Goal: Use online tool/utility: Utilize a website feature to perform a specific function

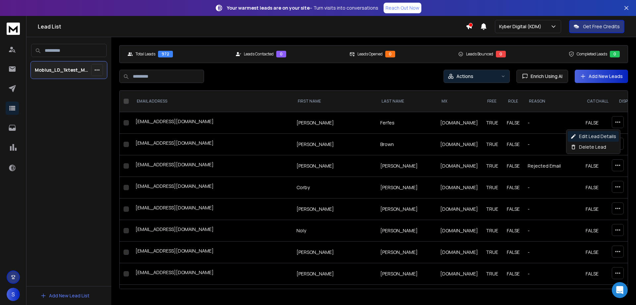
click at [468, 75] on p "Actions" at bounding box center [465, 76] width 17 height 7
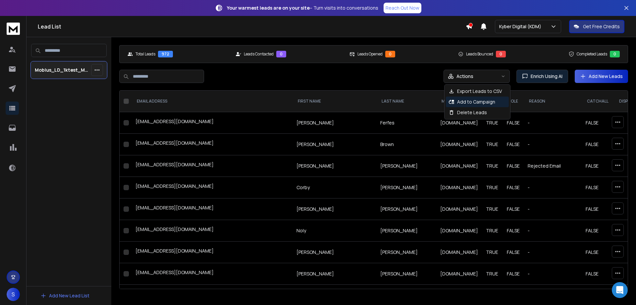
click at [558, 75] on span "Enrich Using AI" at bounding box center [545, 76] width 34 height 7
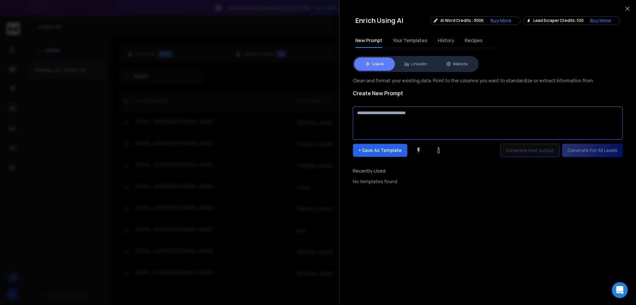
click at [380, 116] on textarea at bounding box center [488, 122] width 270 height 33
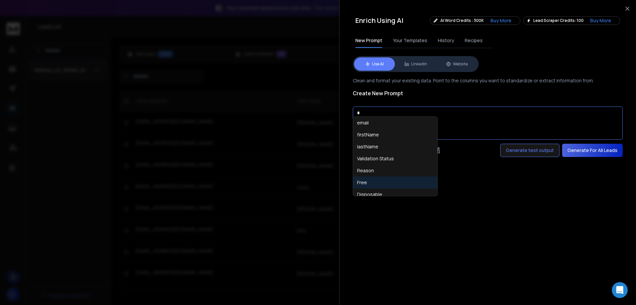
type textarea "*"
click at [476, 208] on div "Clean and format your existing data. Point to the columns you want to standardi…" at bounding box center [488, 190] width 270 height 227
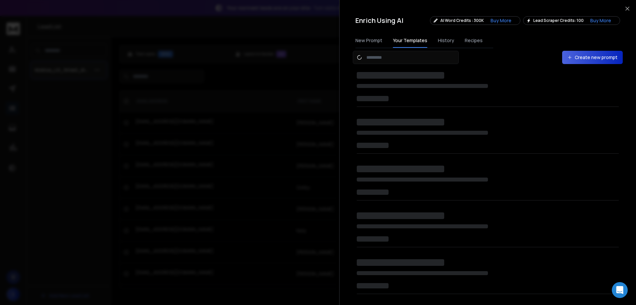
click at [405, 40] on button "Your Templates" at bounding box center [410, 40] width 34 height 15
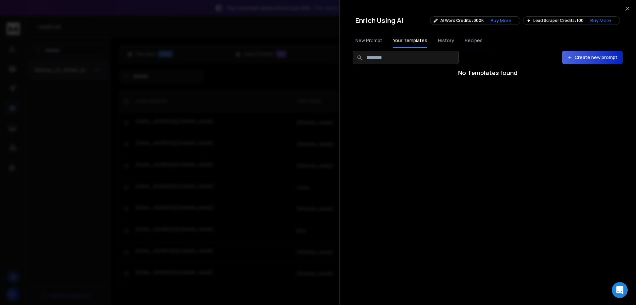
click at [586, 55] on button "Create new prompt" at bounding box center [592, 57] width 61 height 13
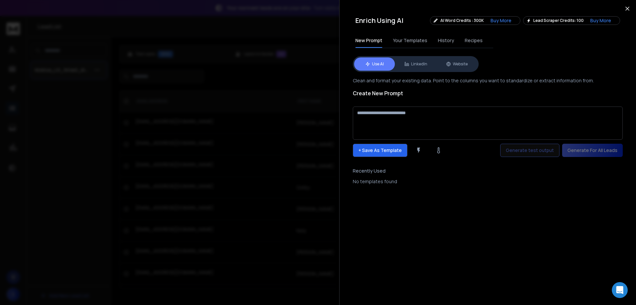
click at [625, 9] on icon "button" at bounding box center [627, 8] width 7 height 7
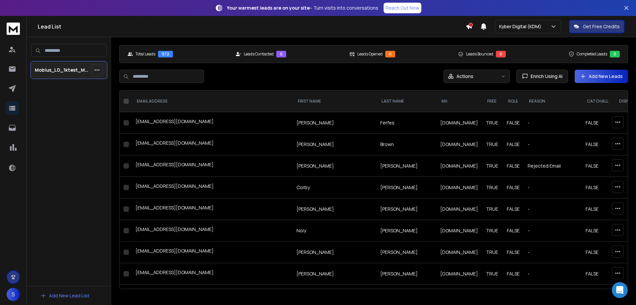
click at [133, 78] on input at bounding box center [161, 76] width 85 height 13
type input "*********"
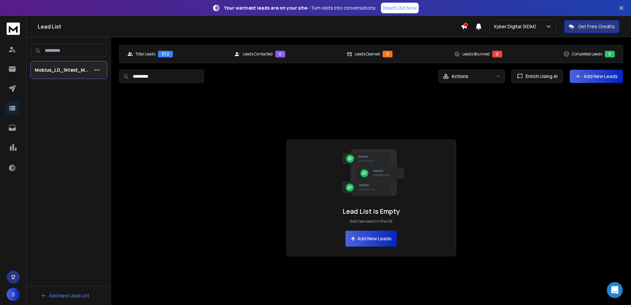
click at [169, 75] on input "*********" at bounding box center [161, 76] width 85 height 13
type input "*******"
click at [96, 71] on icon "button" at bounding box center [97, 70] width 6 height 6
click at [72, 70] on p "Mobius_LD_1ktest_MailVerify_clean" at bounding box center [62, 70] width 54 height 7
drag, startPoint x: 153, startPoint y: 76, endPoint x: 106, endPoint y: 76, distance: 47.4
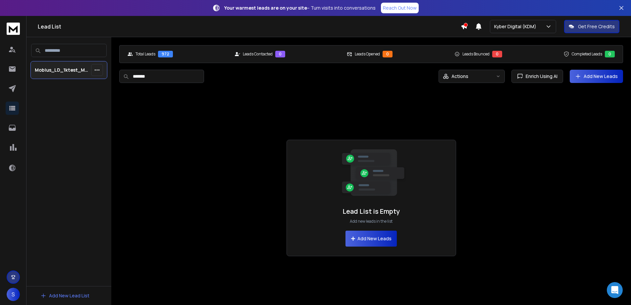
click at [106, 76] on div "Mobius_LD_1ktest_MailVerify_clean Add New Lead List Total Leads 972 Leads Conta…" at bounding box center [329, 175] width 605 height 276
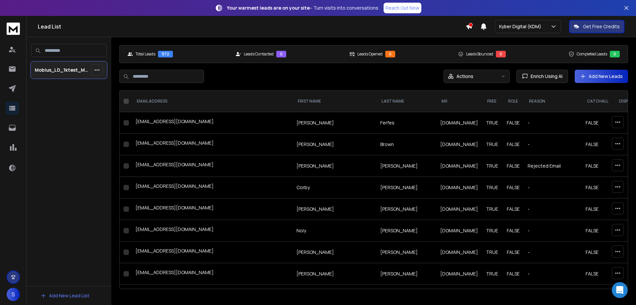
click at [615, 163] on icon "button" at bounding box center [618, 165] width 6 height 6
click at [124, 166] on button "button" at bounding box center [126, 165] width 5 height 5
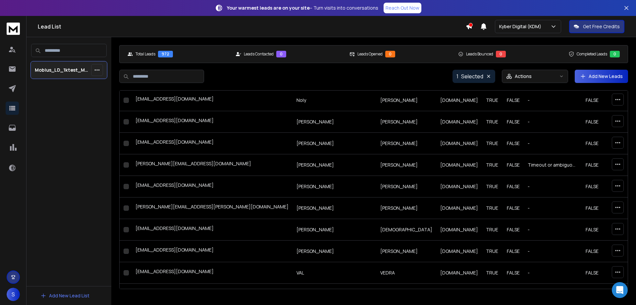
scroll to position [133, 0]
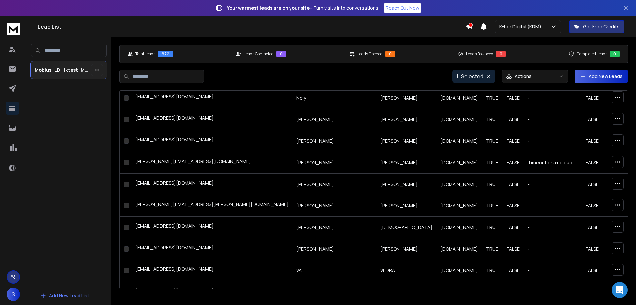
click at [127, 165] on button "button" at bounding box center [126, 162] width 5 height 5
click at [615, 159] on icon "button" at bounding box center [618, 162] width 6 height 6
click at [524, 27] on p "Kyber Digital (KDM)" at bounding box center [521, 26] width 45 height 7
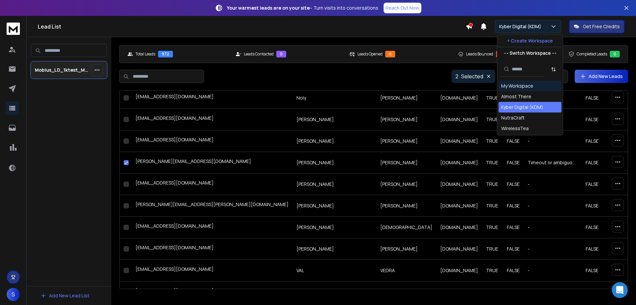
click at [524, 27] on p "Kyber Digital (KDM)" at bounding box center [521, 26] width 45 height 7
